Goal: Task Accomplishment & Management: Use online tool/utility

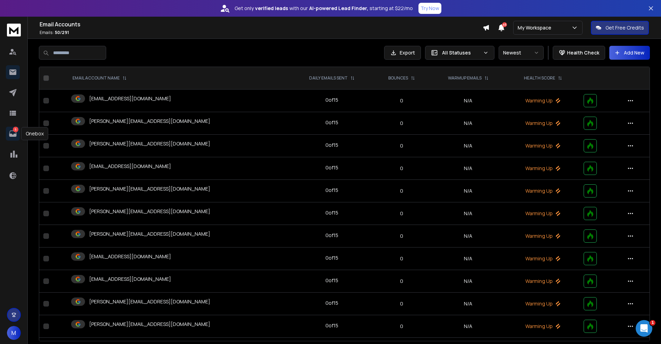
click at [15, 132] on p "5" at bounding box center [16, 130] width 6 height 6
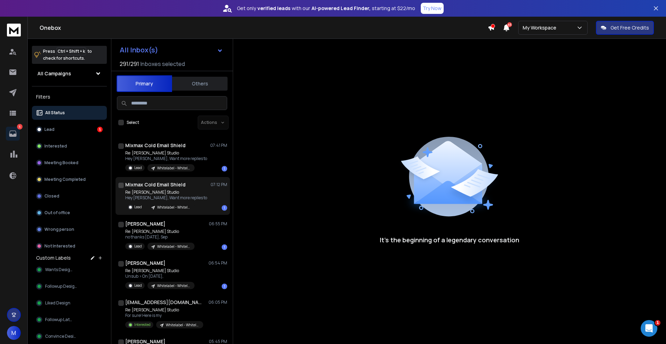
click at [184, 188] on div "Mixmax Cold Email Shield 07:12 PM Re: Josh x Kargul Studio Hey Marcel, Want mor…" at bounding box center [176, 196] width 102 height 30
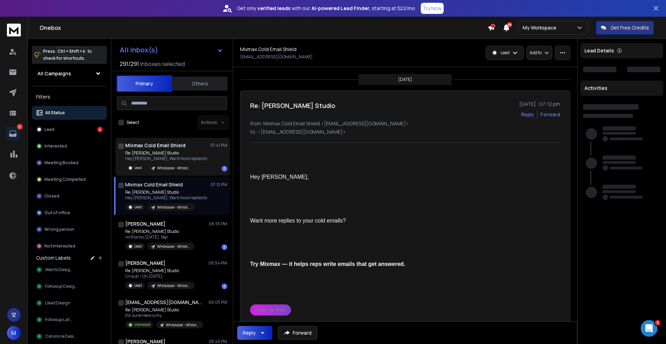
click at [174, 151] on p "Re: [PERSON_NAME] Studio" at bounding box center [166, 153] width 82 height 6
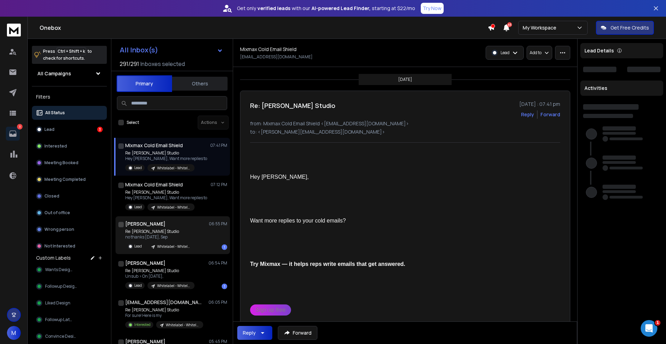
click at [174, 227] on div "Leif Welch 06:55 PM" at bounding box center [176, 223] width 102 height 7
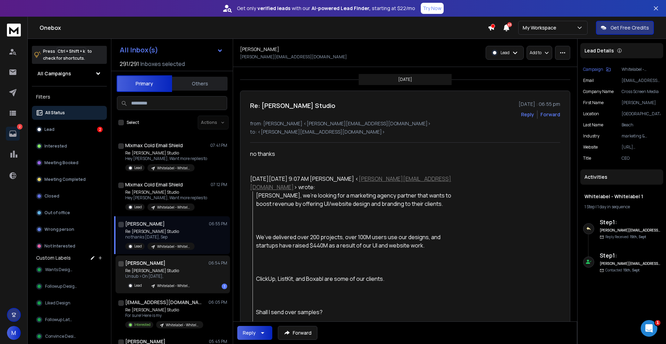
click at [181, 278] on p "Unsub > On [DATE]," at bounding box center [159, 277] width 69 height 6
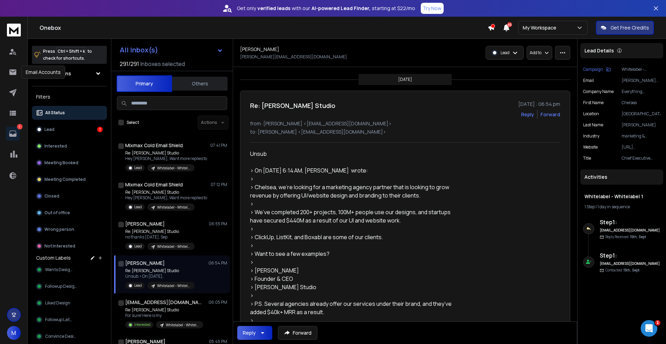
click at [12, 61] on div "1" at bounding box center [14, 115] width 16 height 140
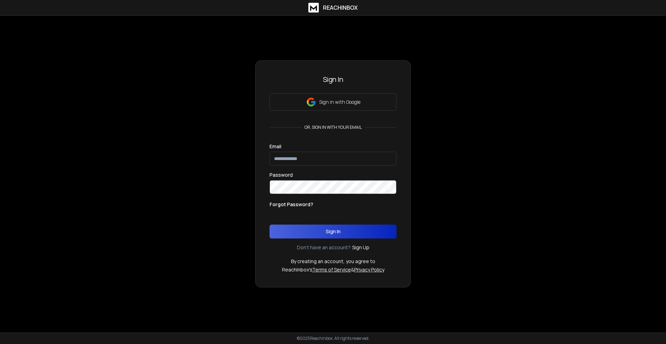
click at [322, 153] on input "email" at bounding box center [333, 159] width 127 height 14
click at [315, 157] on input "email" at bounding box center [333, 159] width 127 height 14
click at [326, 101] on p "Sign in with Google" at bounding box center [339, 102] width 41 height 7
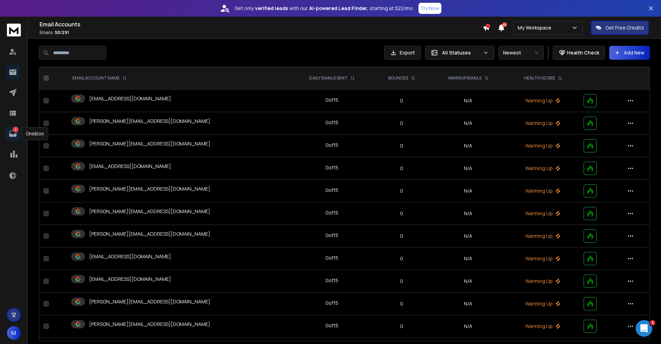
click at [10, 130] on icon at bounding box center [13, 133] width 8 height 8
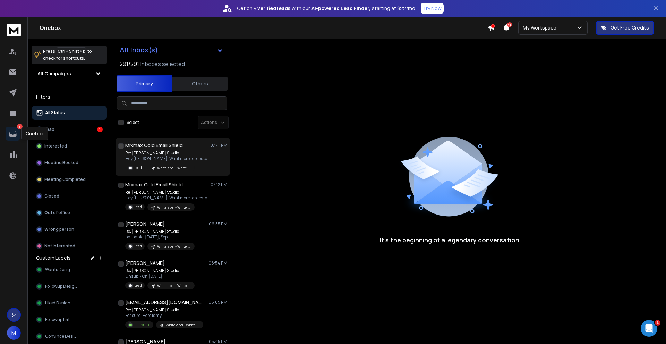
click at [157, 148] on h1 "Mixmax Cold Email Shield" at bounding box center [154, 145] width 58 height 7
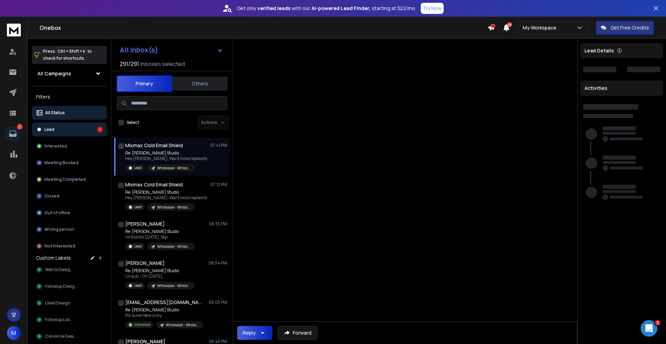
click at [60, 129] on button "Lead 1" at bounding box center [69, 130] width 75 height 14
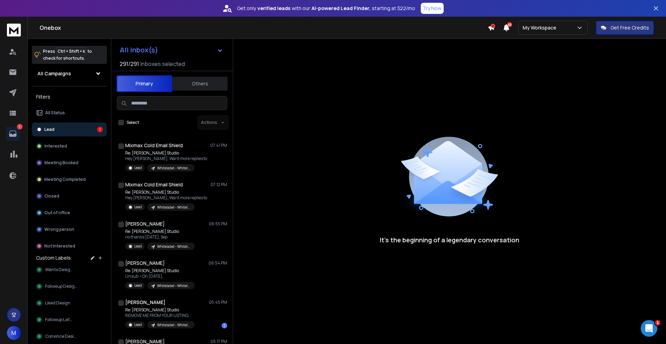
click at [164, 153] on p "Re: [PERSON_NAME] Studio" at bounding box center [166, 153] width 82 height 6
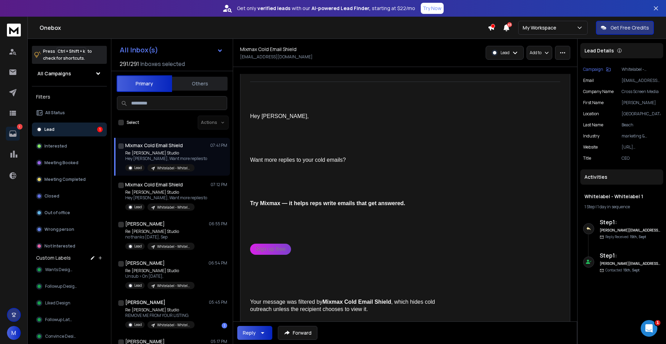
scroll to position [93, 0]
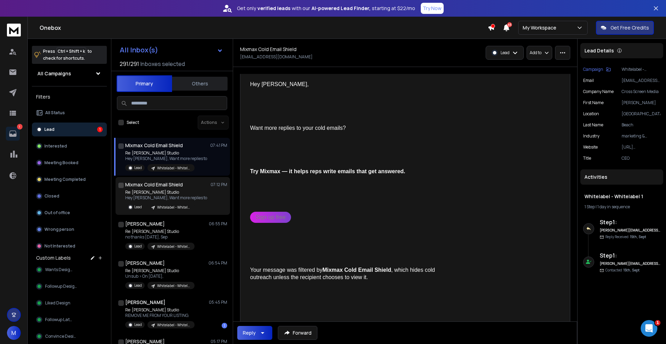
click at [191, 181] on div "Mixmax Cold Email Shield 07:12 PM Re: [PERSON_NAME] Studio Hey [PERSON_NAME], W…" at bounding box center [173, 196] width 115 height 38
